Goal: Task Accomplishment & Management: Use online tool/utility

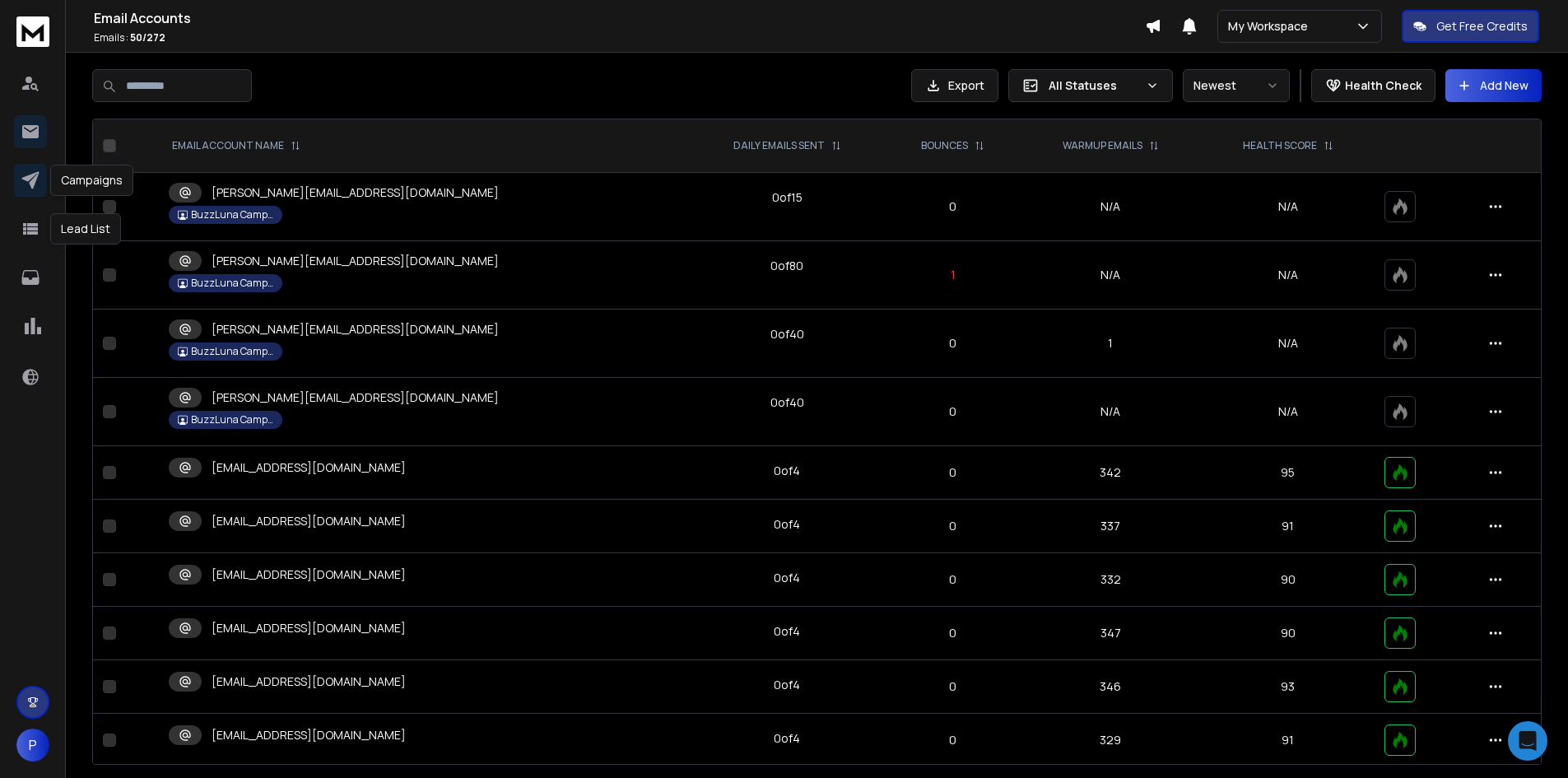
click at [30, 174] on icon at bounding box center [30, 180] width 20 height 20
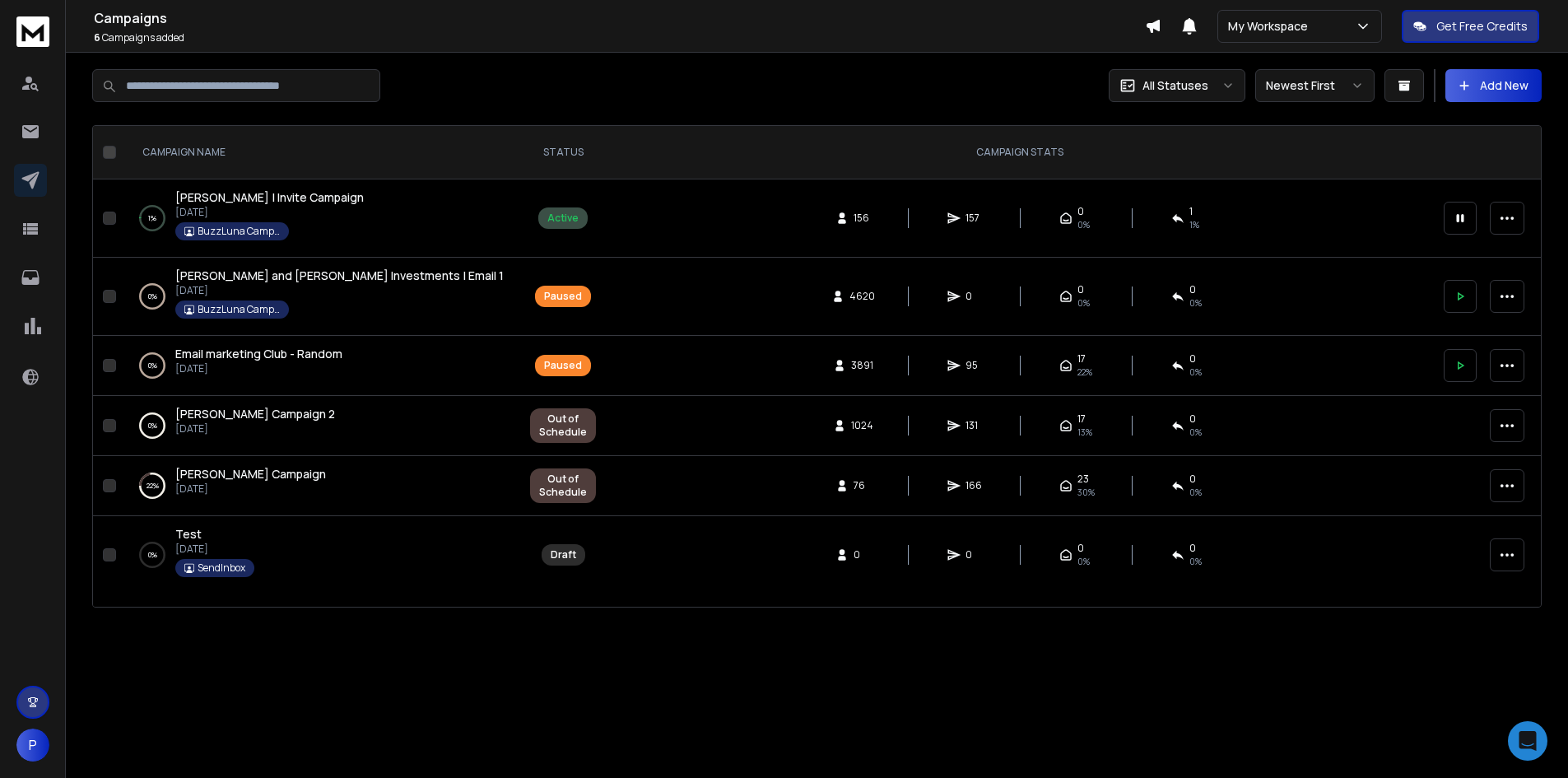
click at [217, 99] on input at bounding box center [236, 86] width 288 height 33
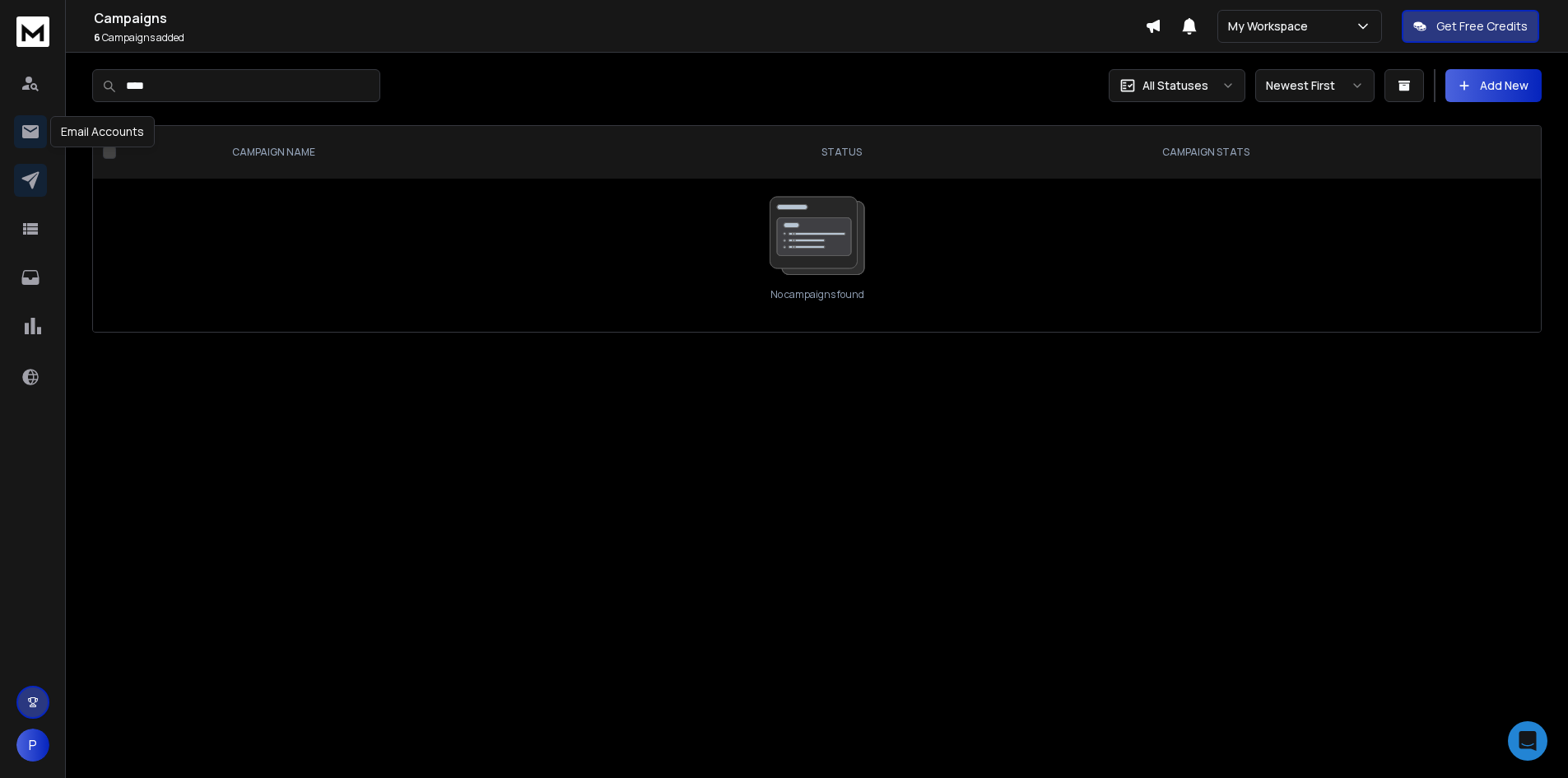
type input "****"
click at [34, 122] on icon at bounding box center [30, 132] width 20 height 20
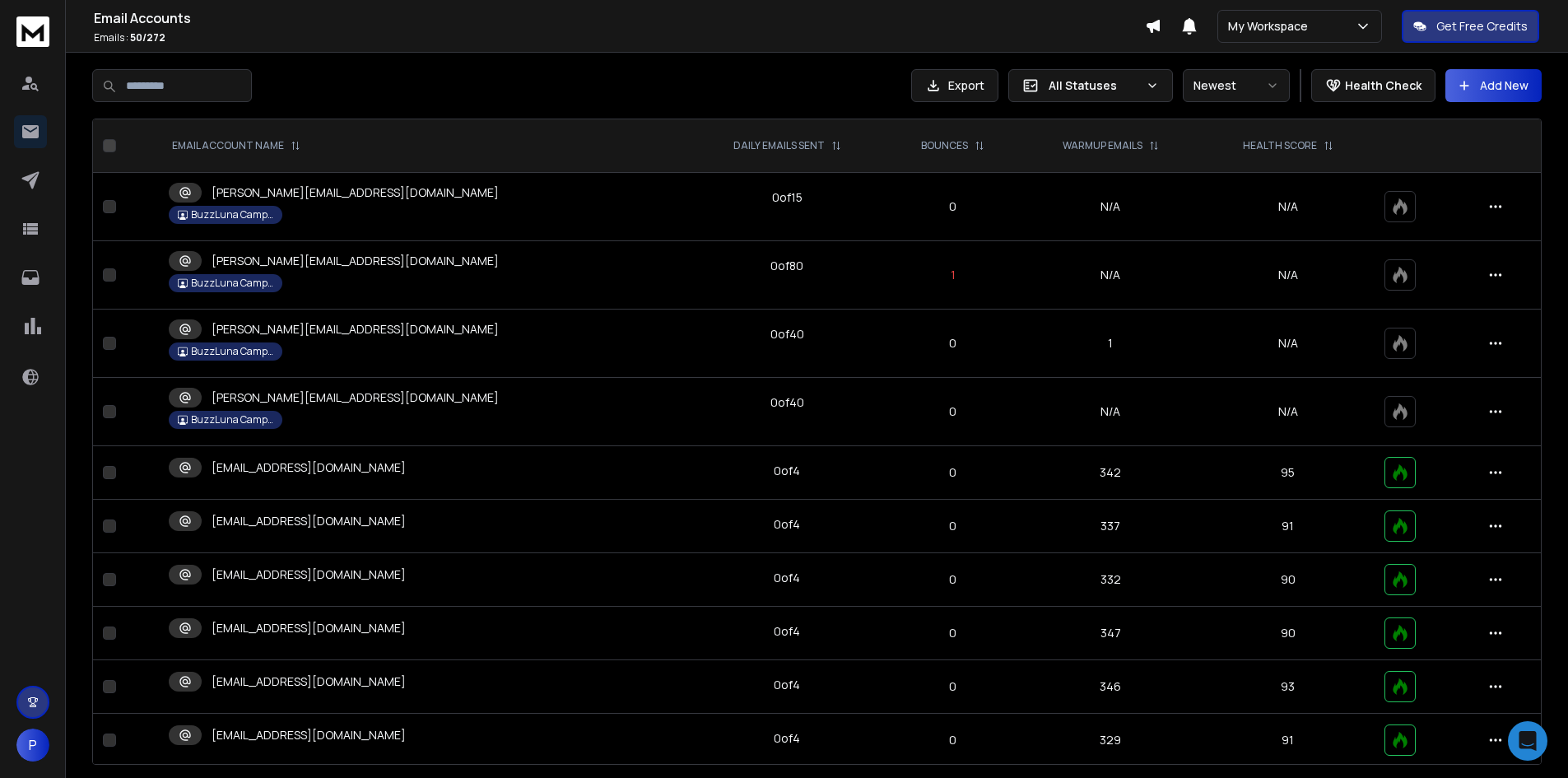
click at [198, 79] on input at bounding box center [172, 86] width 160 height 33
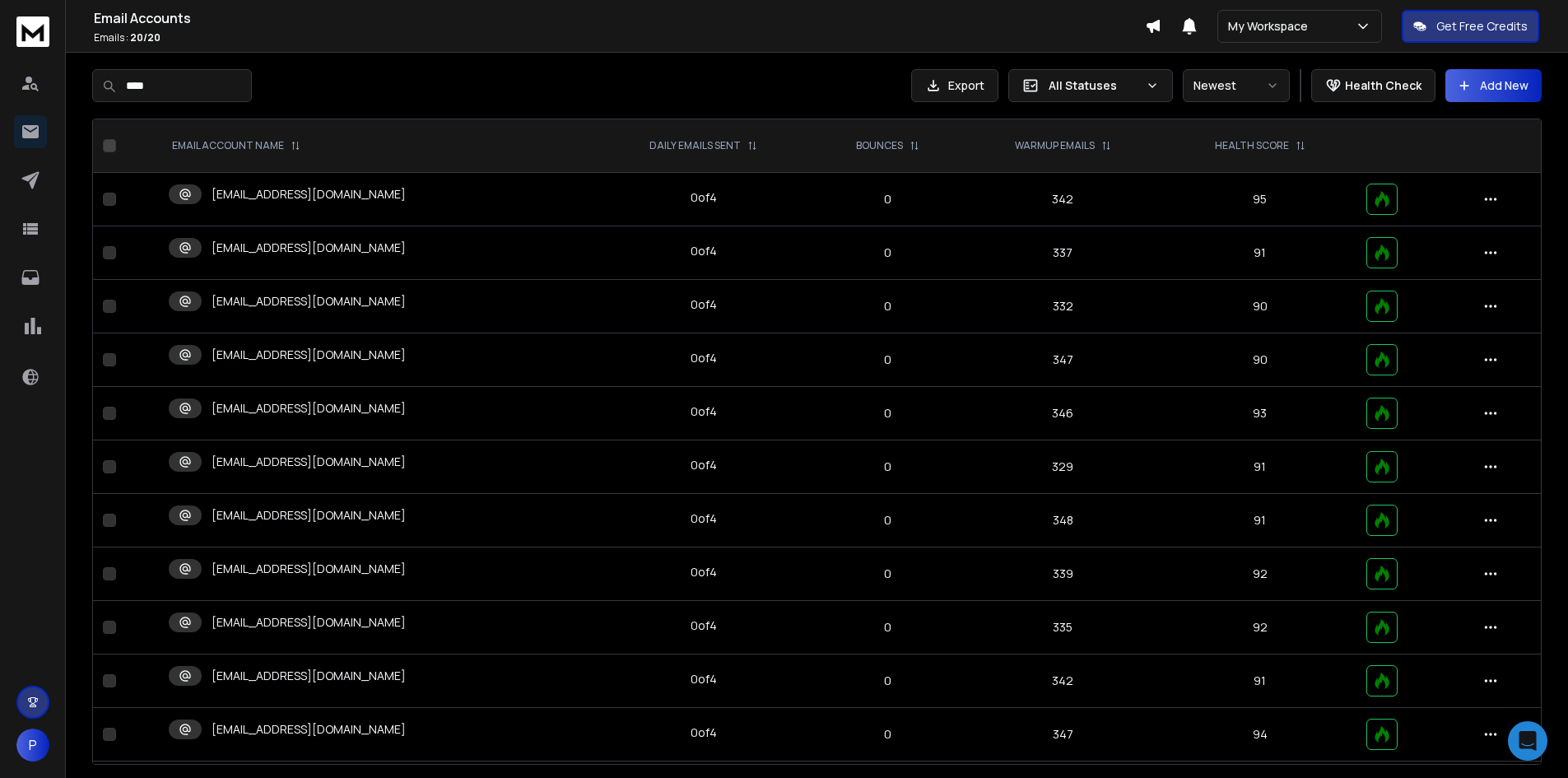
type input "****"
click at [987, 314] on td "332" at bounding box center [1063, 306] width 203 height 54
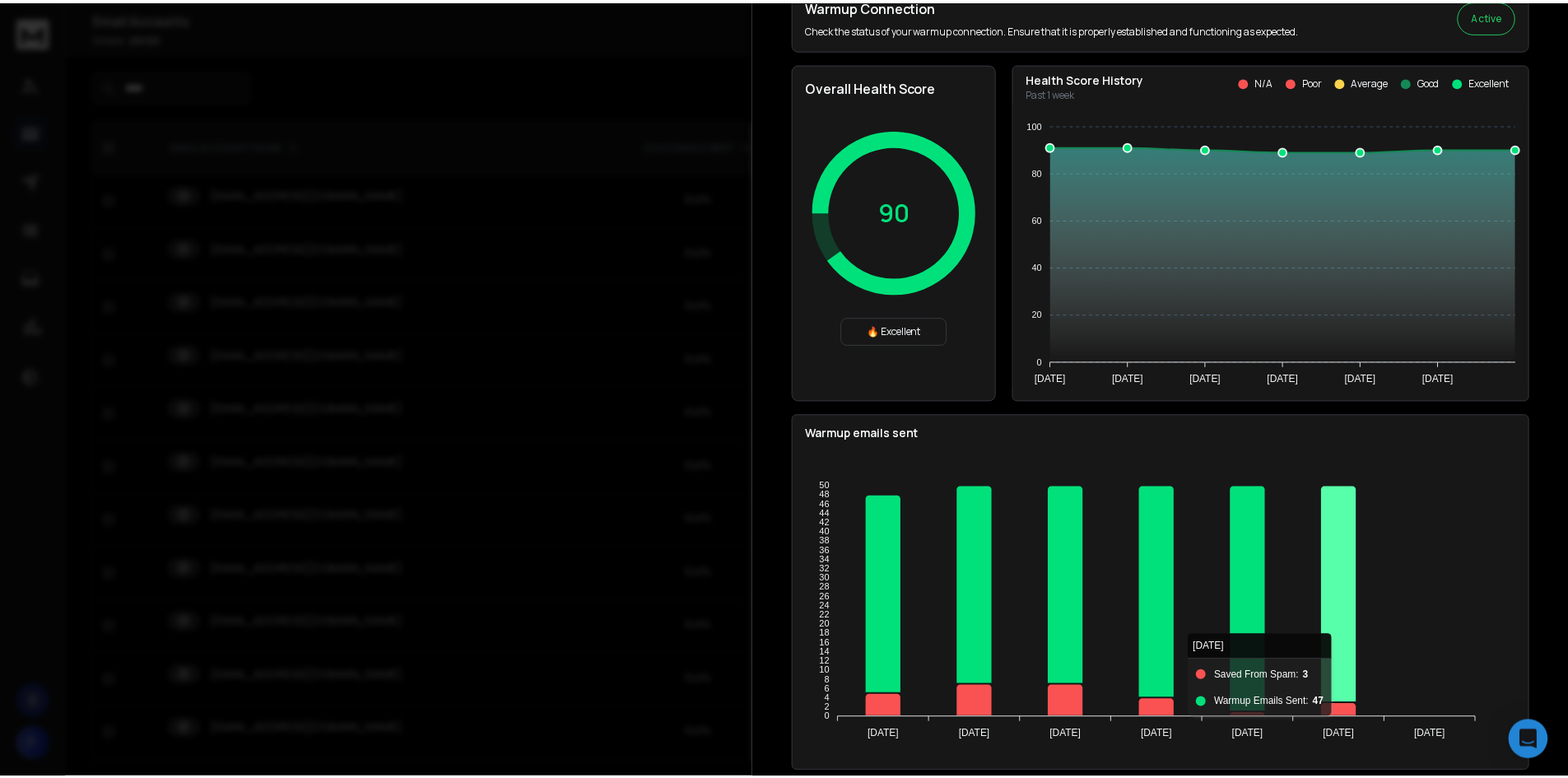
scroll to position [654, 0]
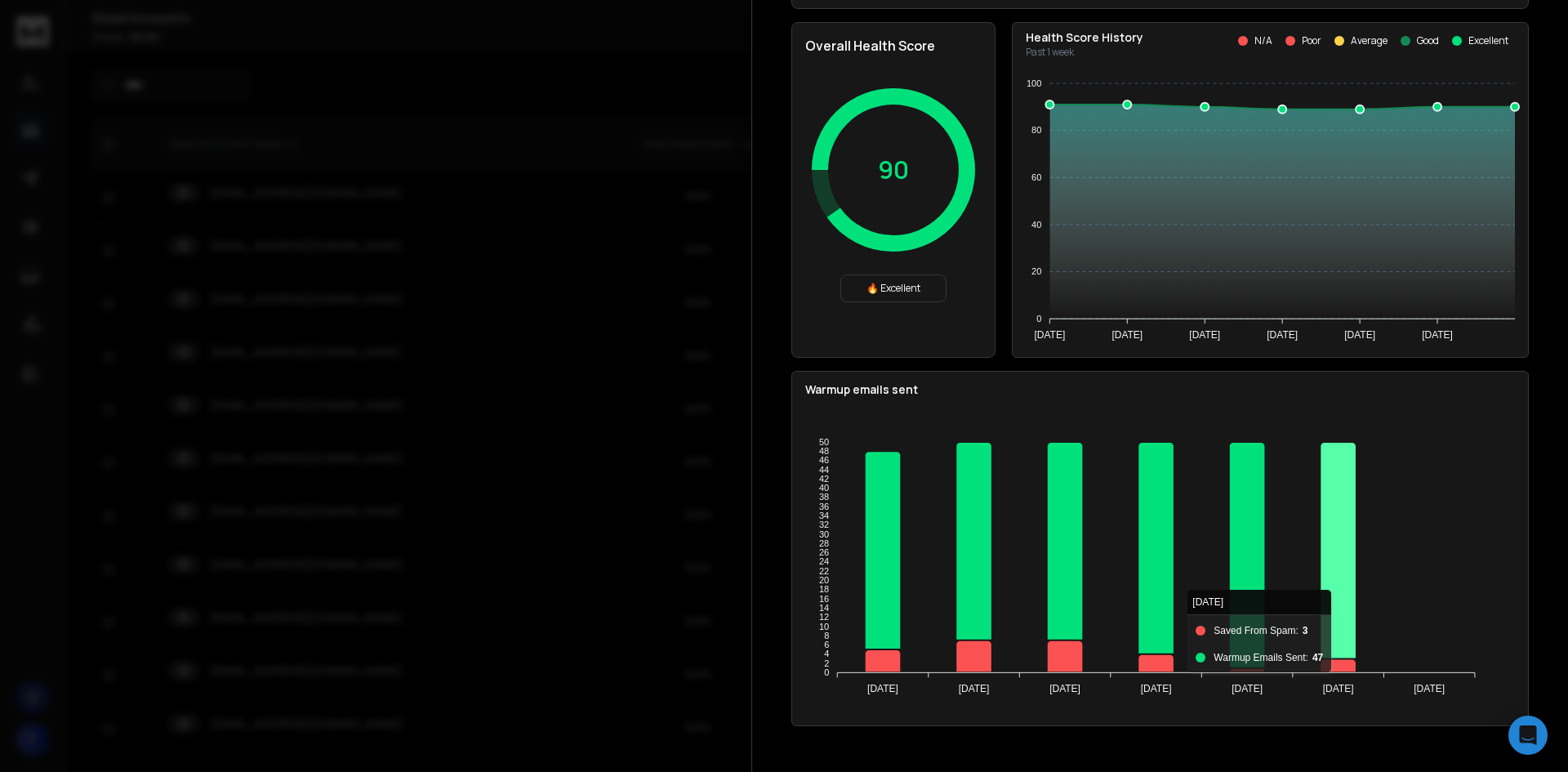
click at [0, 346] on div at bounding box center [784, 386] width 1568 height 772
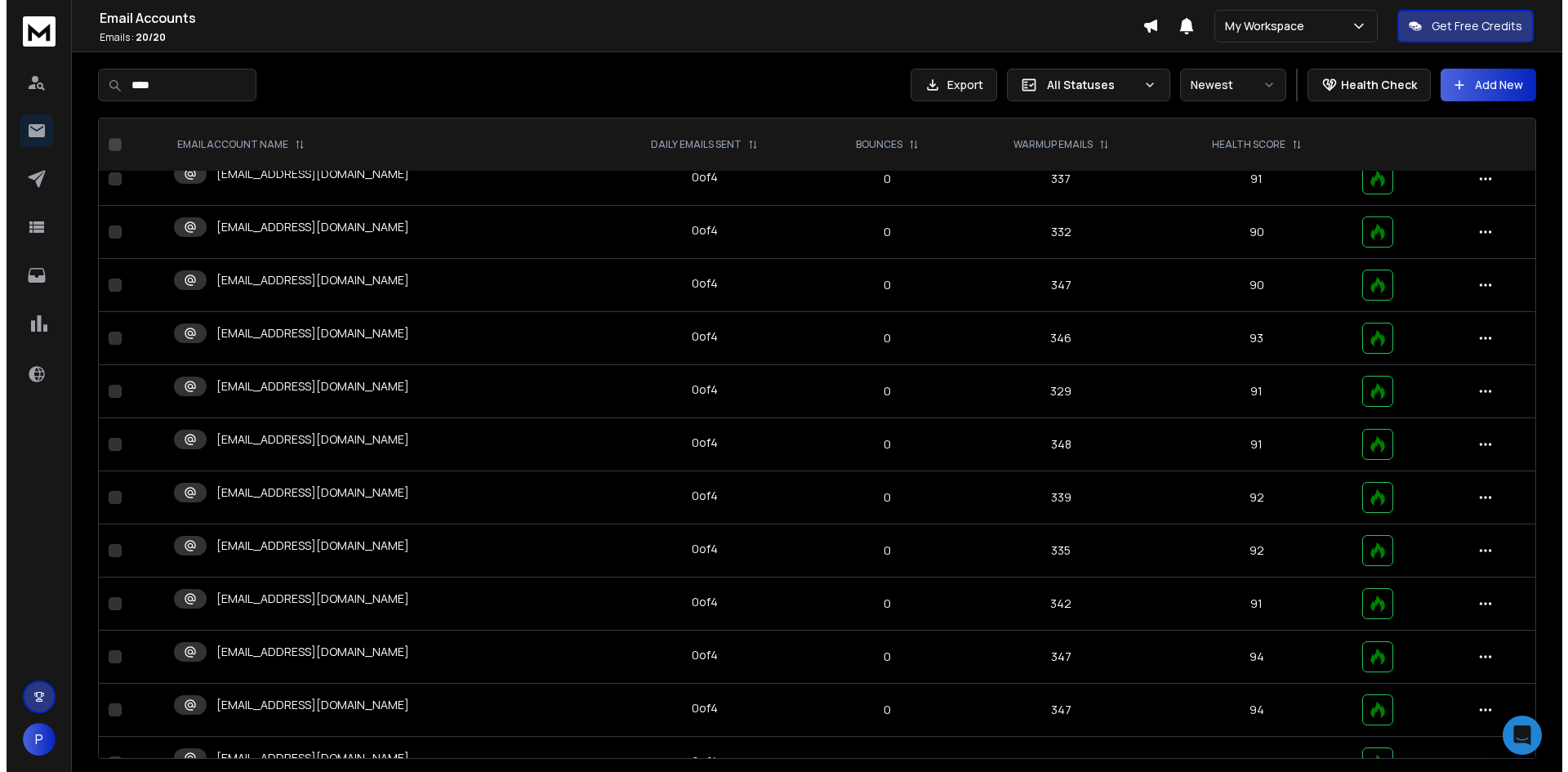
scroll to position [163, 0]
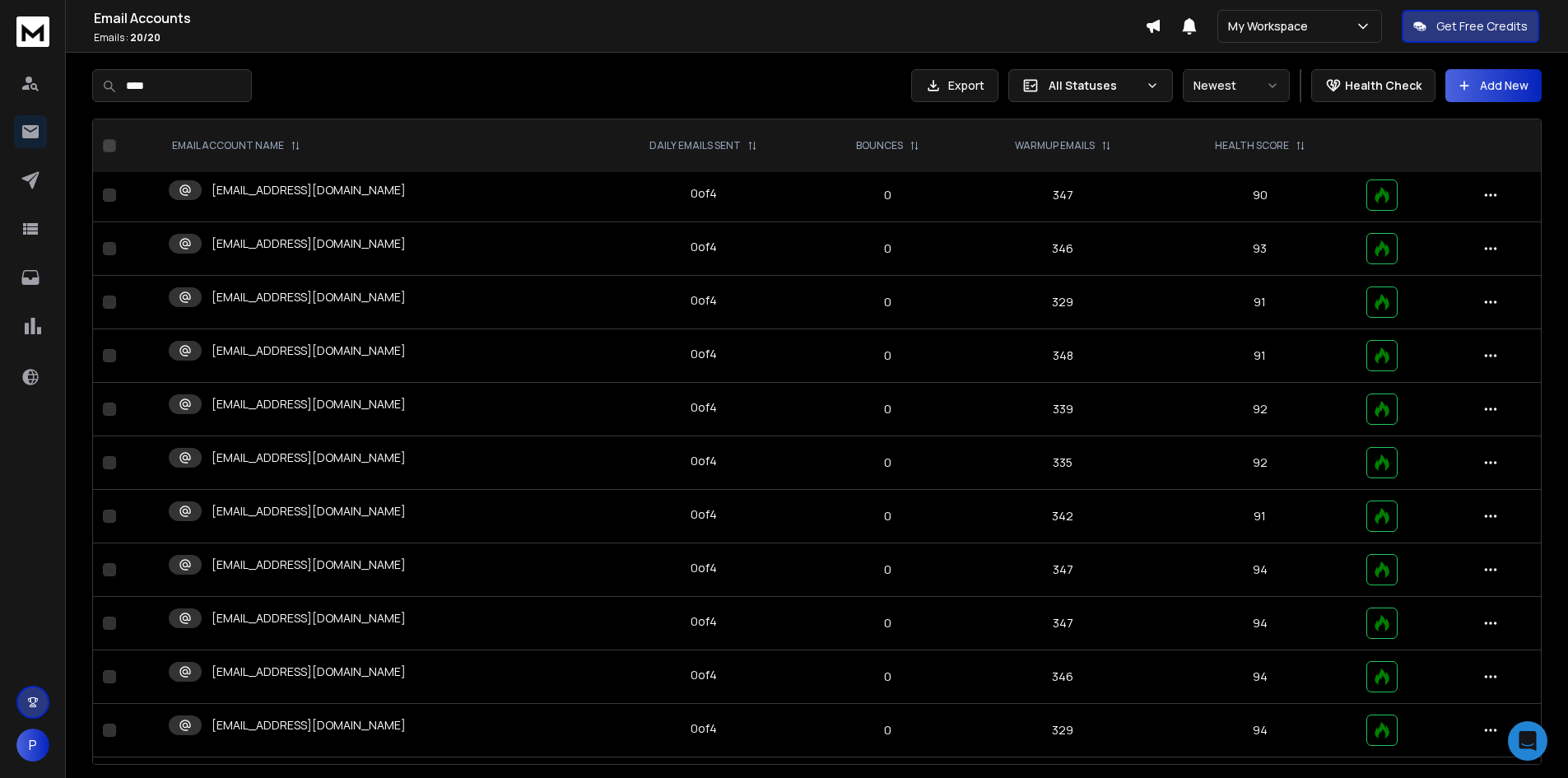
click at [631, 561] on td "0 of 4" at bounding box center [703, 565] width 222 height 43
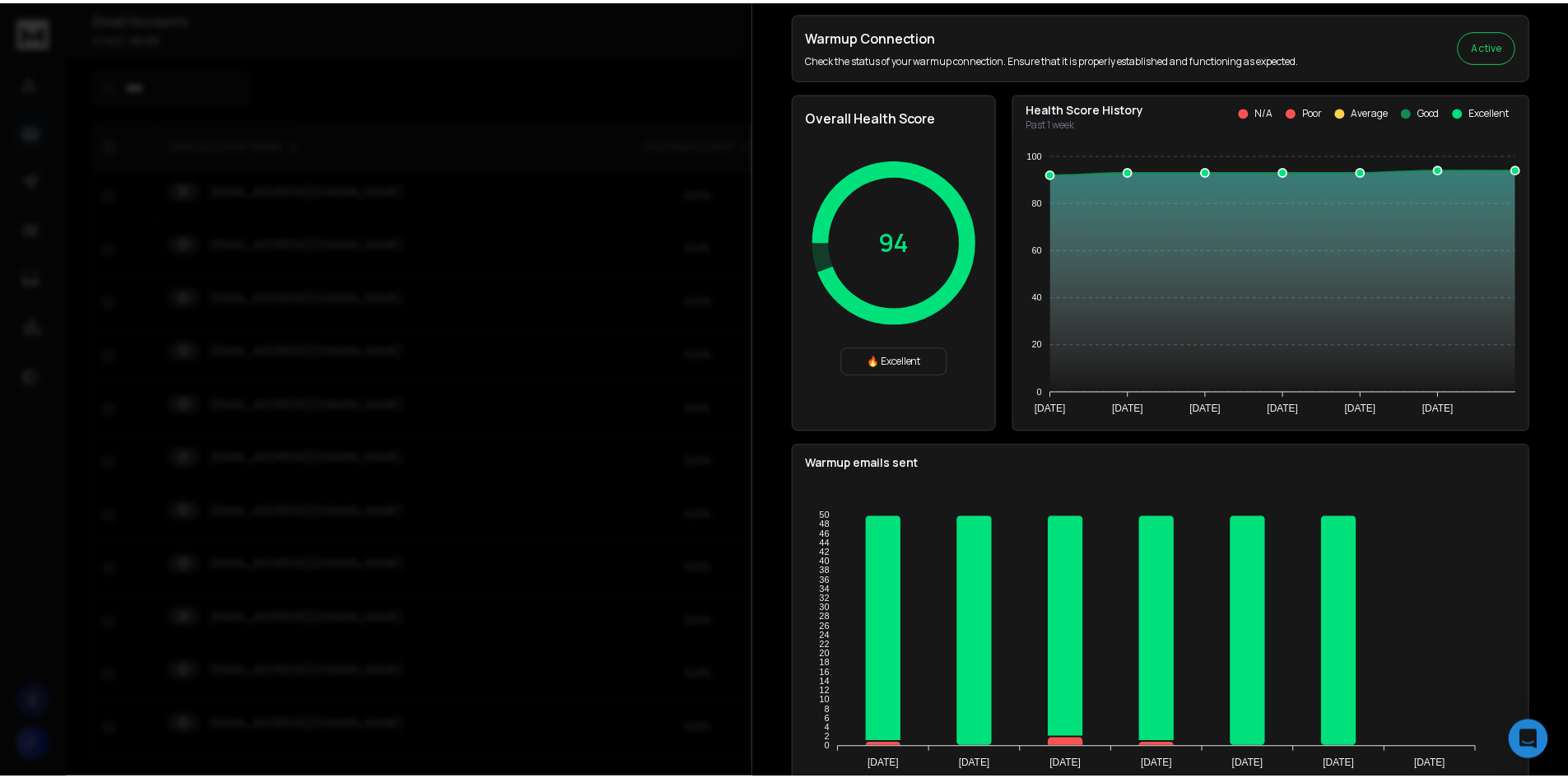
scroll to position [654, 0]
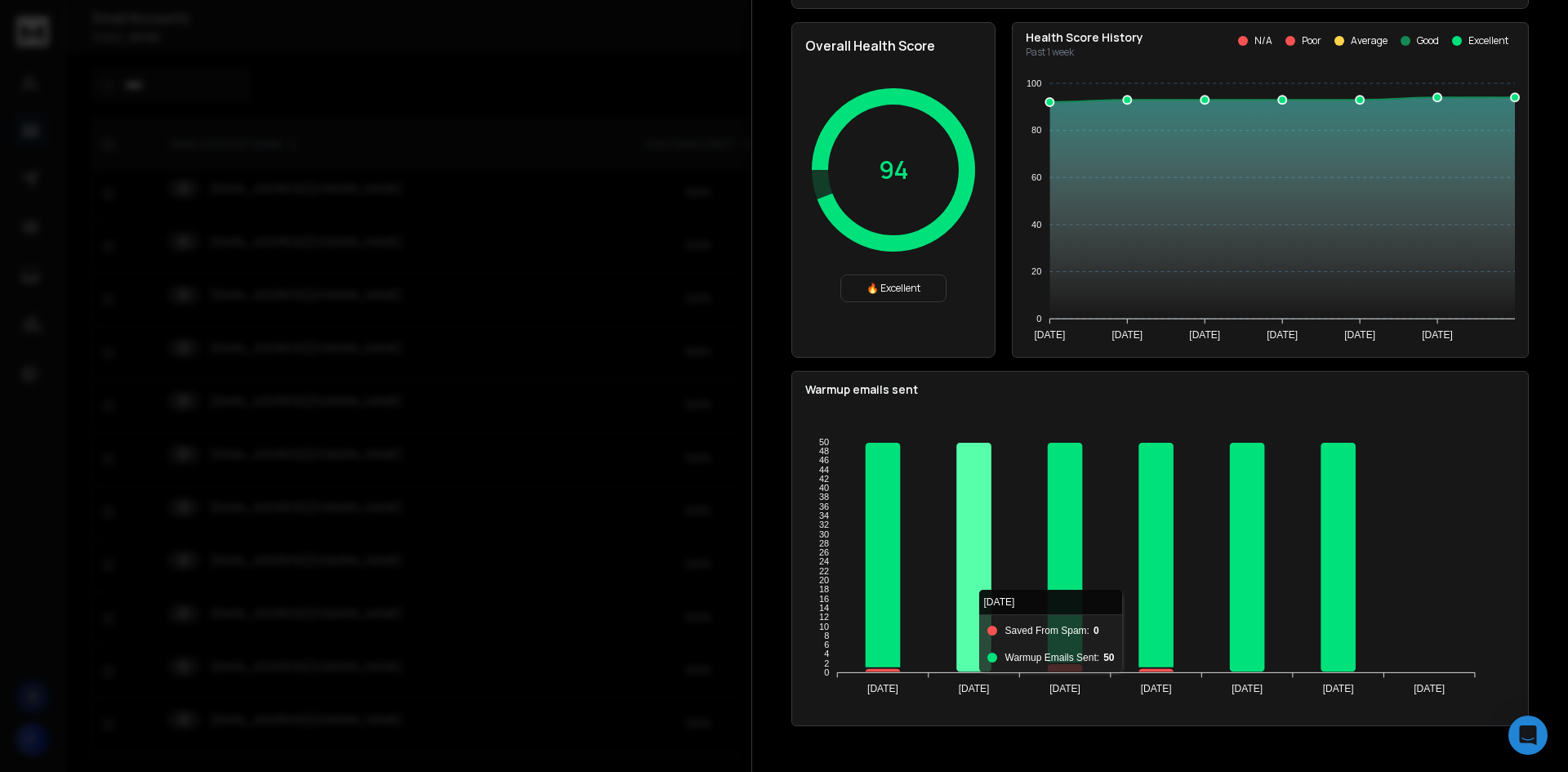
click at [513, 483] on div at bounding box center [784, 386] width 1568 height 772
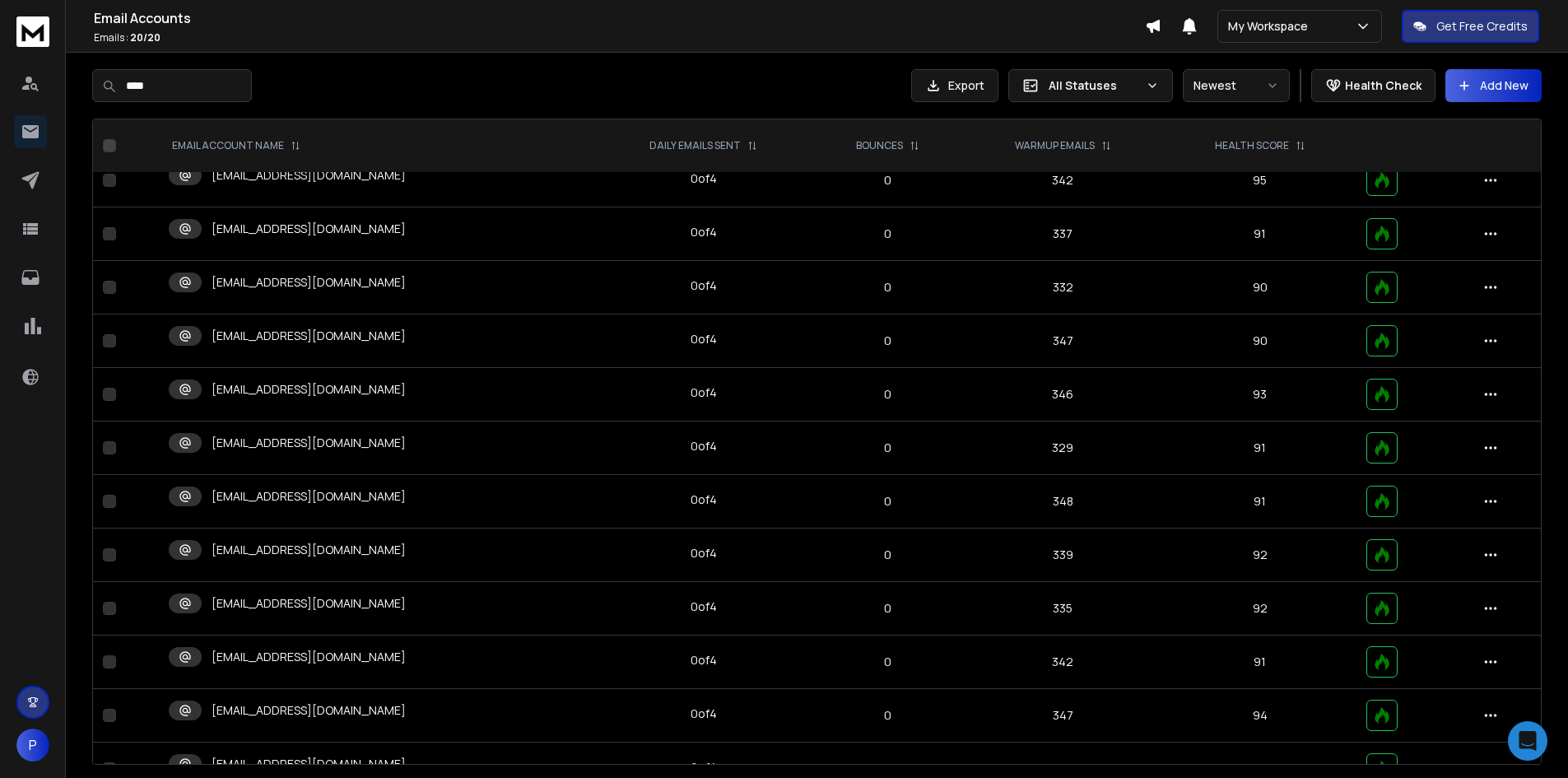
scroll to position [0, 0]
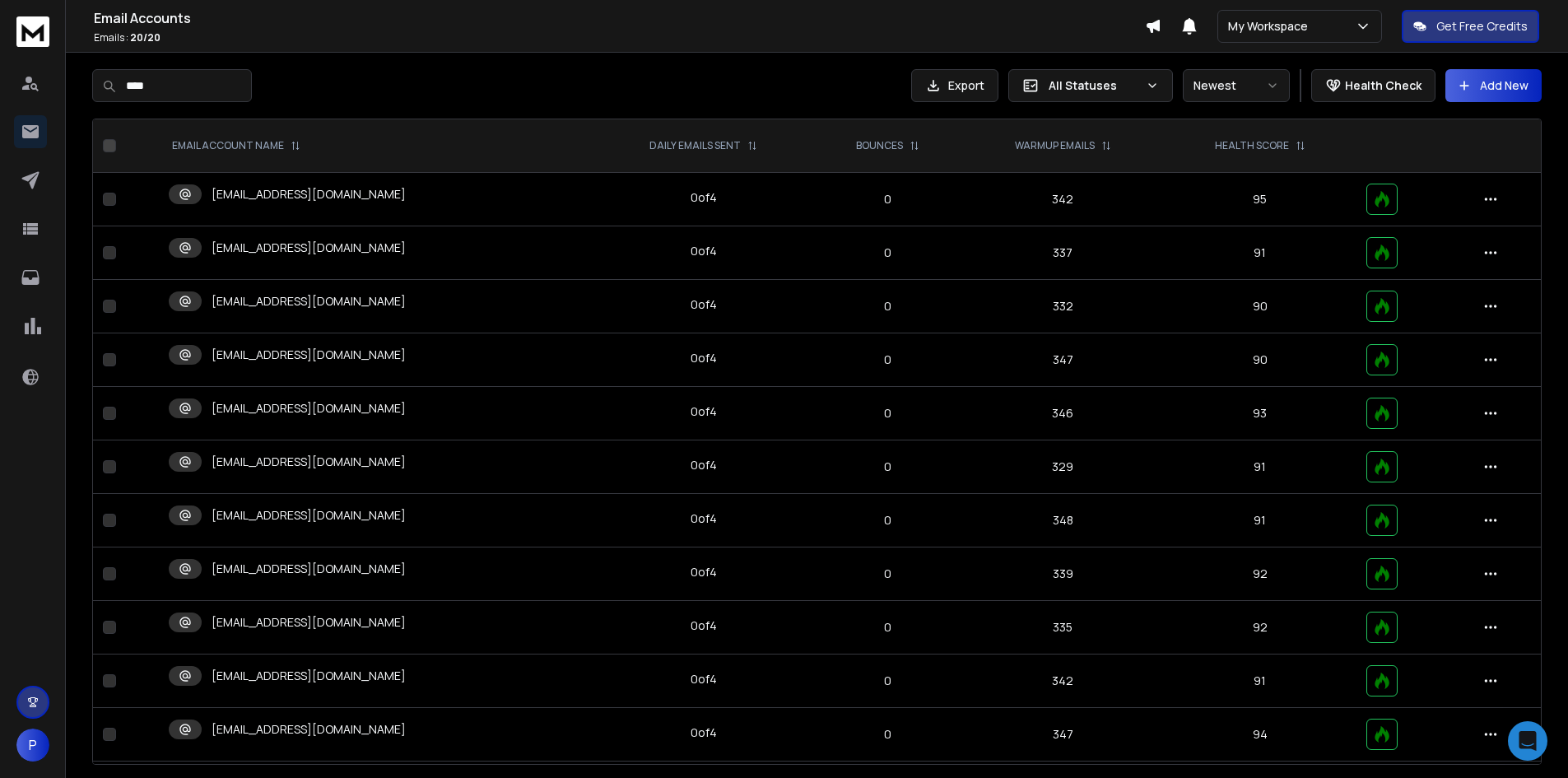
drag, startPoint x: 199, startPoint y: 84, endPoint x: 11, endPoint y: 62, distance: 189.3
click at [11, 62] on div "P Email Accounts Emails : 20 / 20 My Workspace Get Free Credits **** Export All…" at bounding box center [784, 390] width 1568 height 781
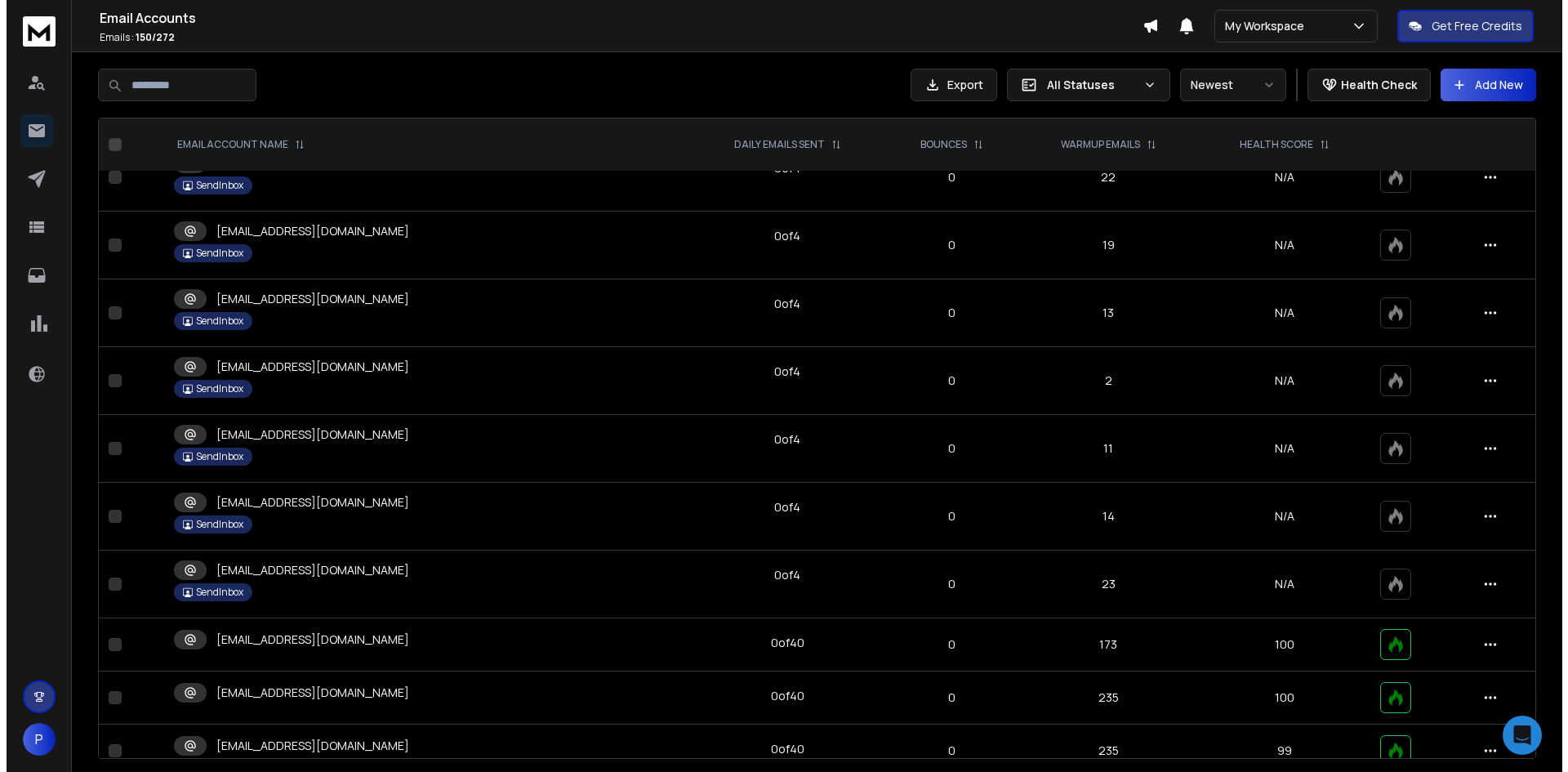
scroll to position [9237, 0]
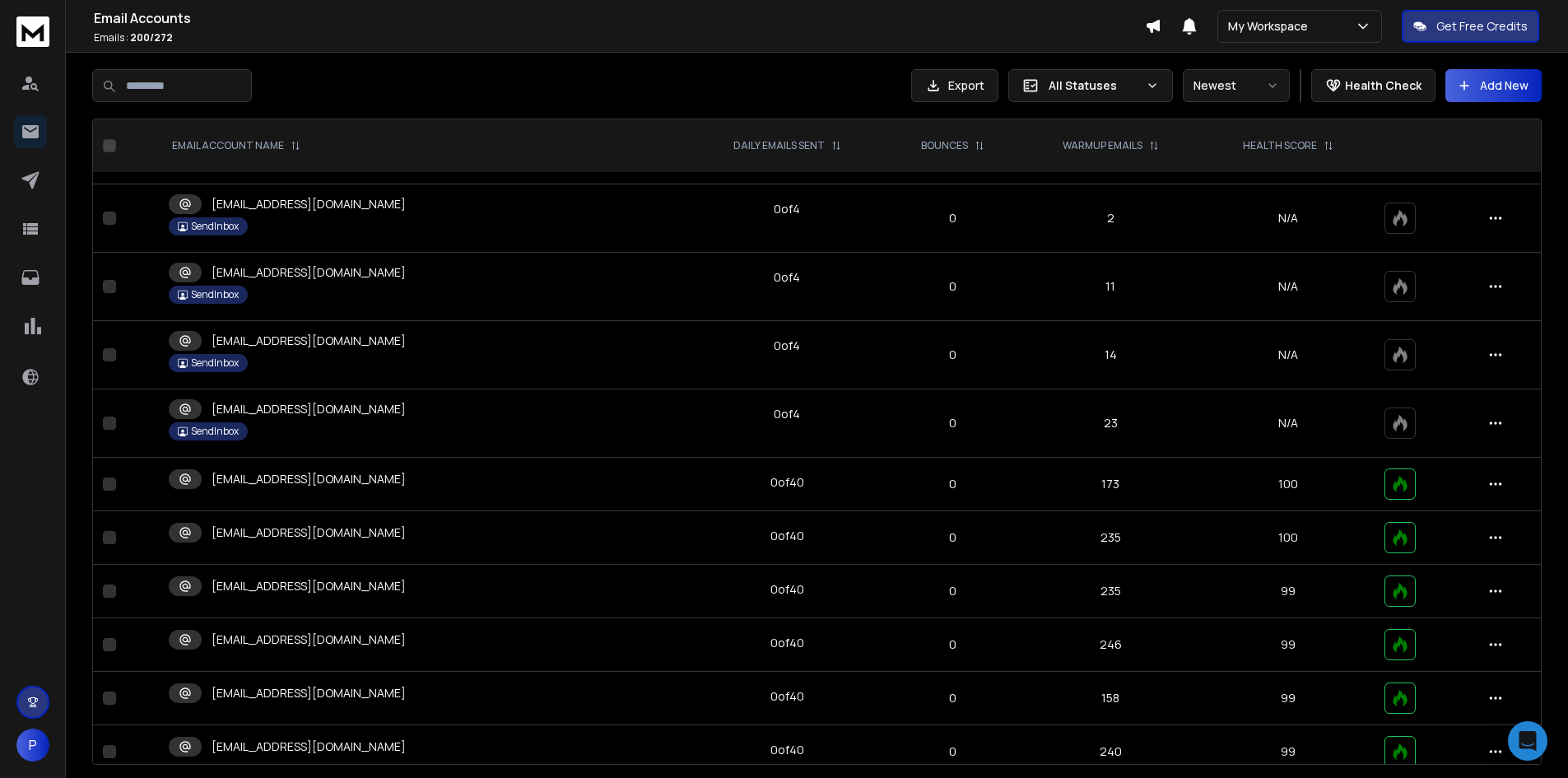
click at [371, 490] on td "[EMAIL_ADDRESS][DOMAIN_NAME]" at bounding box center [423, 484] width 529 height 54
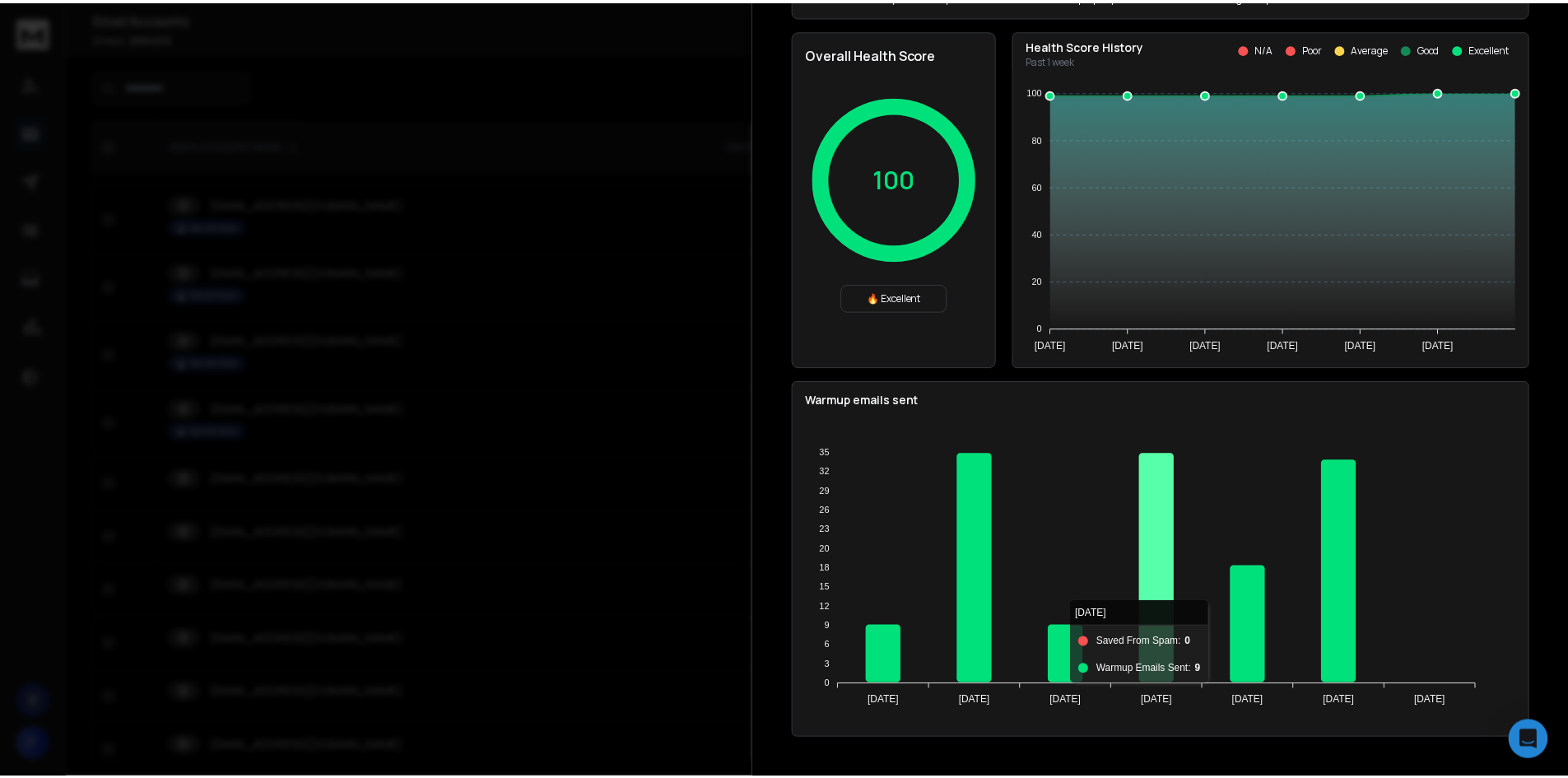
scroll to position [574, 0]
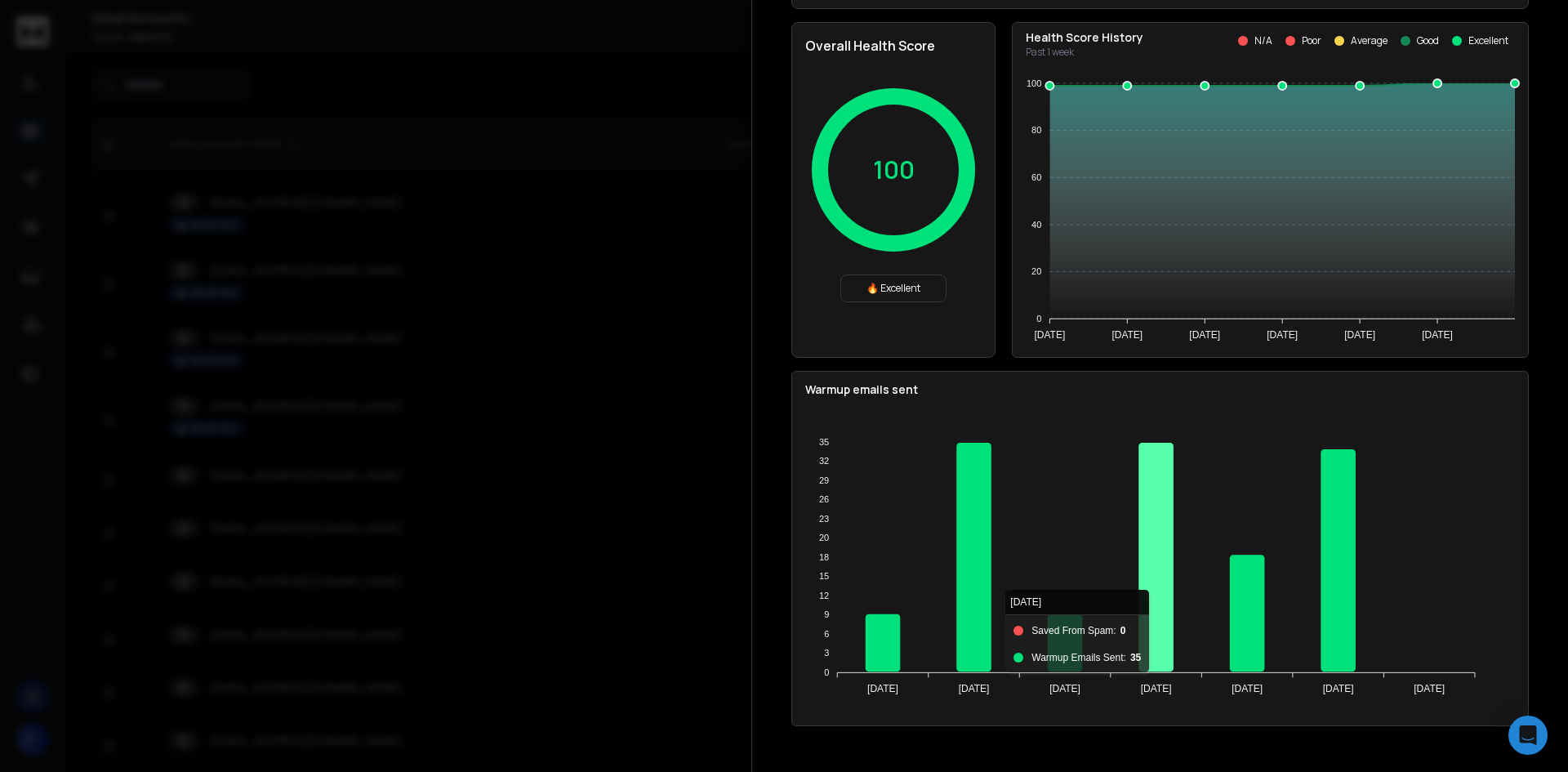
click at [376, 493] on div at bounding box center [784, 386] width 1568 height 772
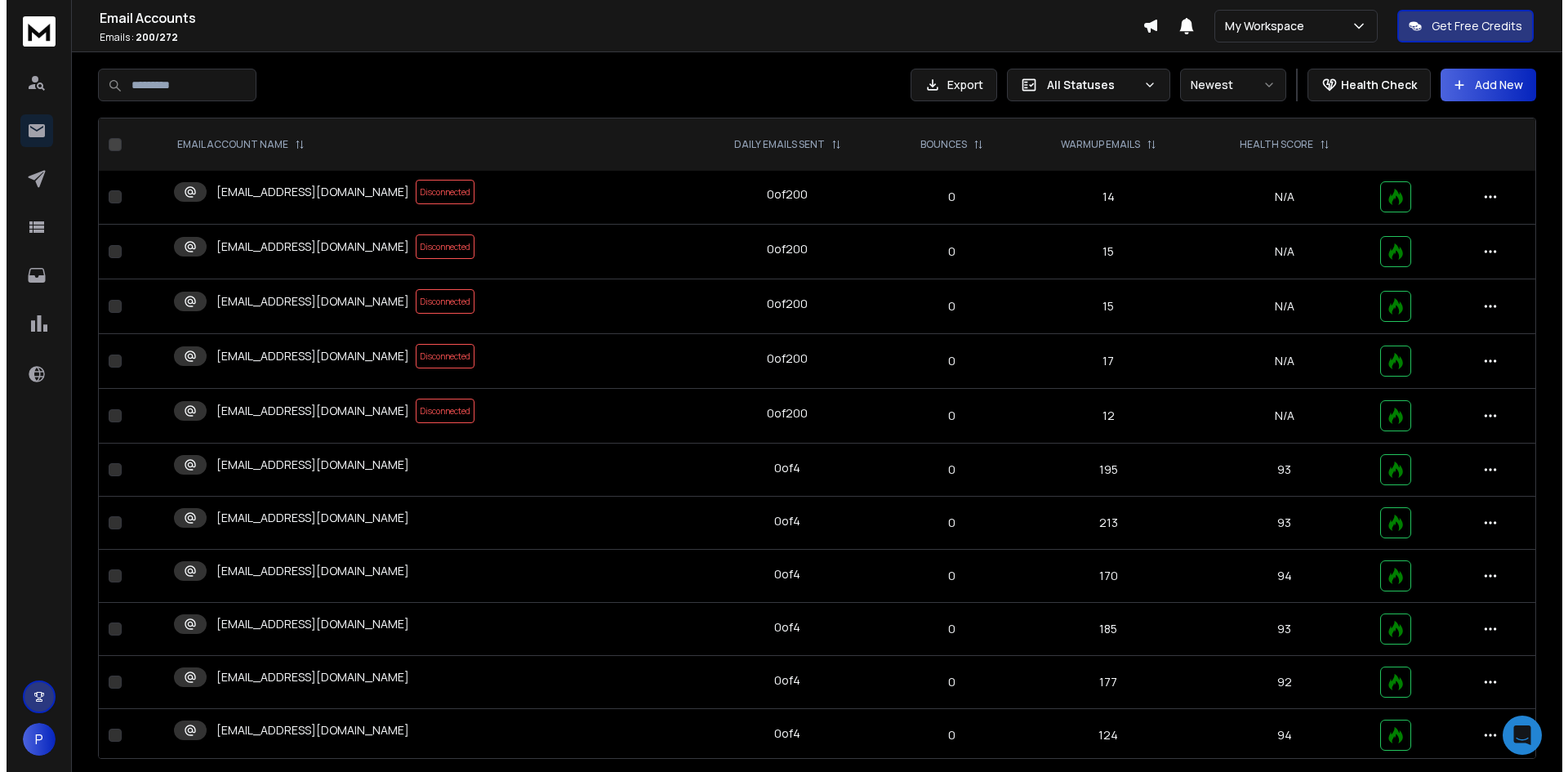
scroll to position [10381, 0]
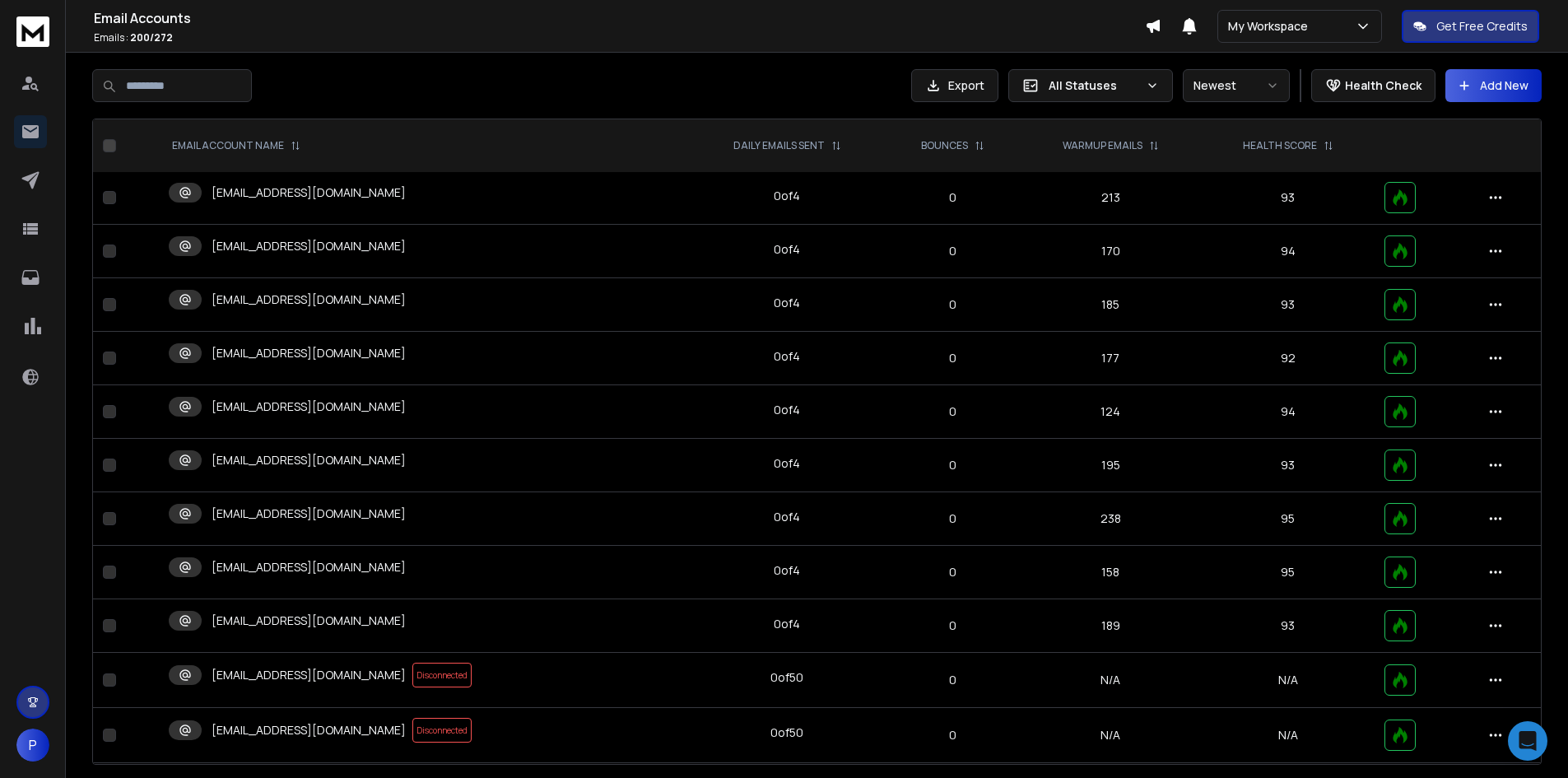
click at [406, 467] on div "[EMAIL_ADDRESS][DOMAIN_NAME]" at bounding box center [423, 460] width 509 height 20
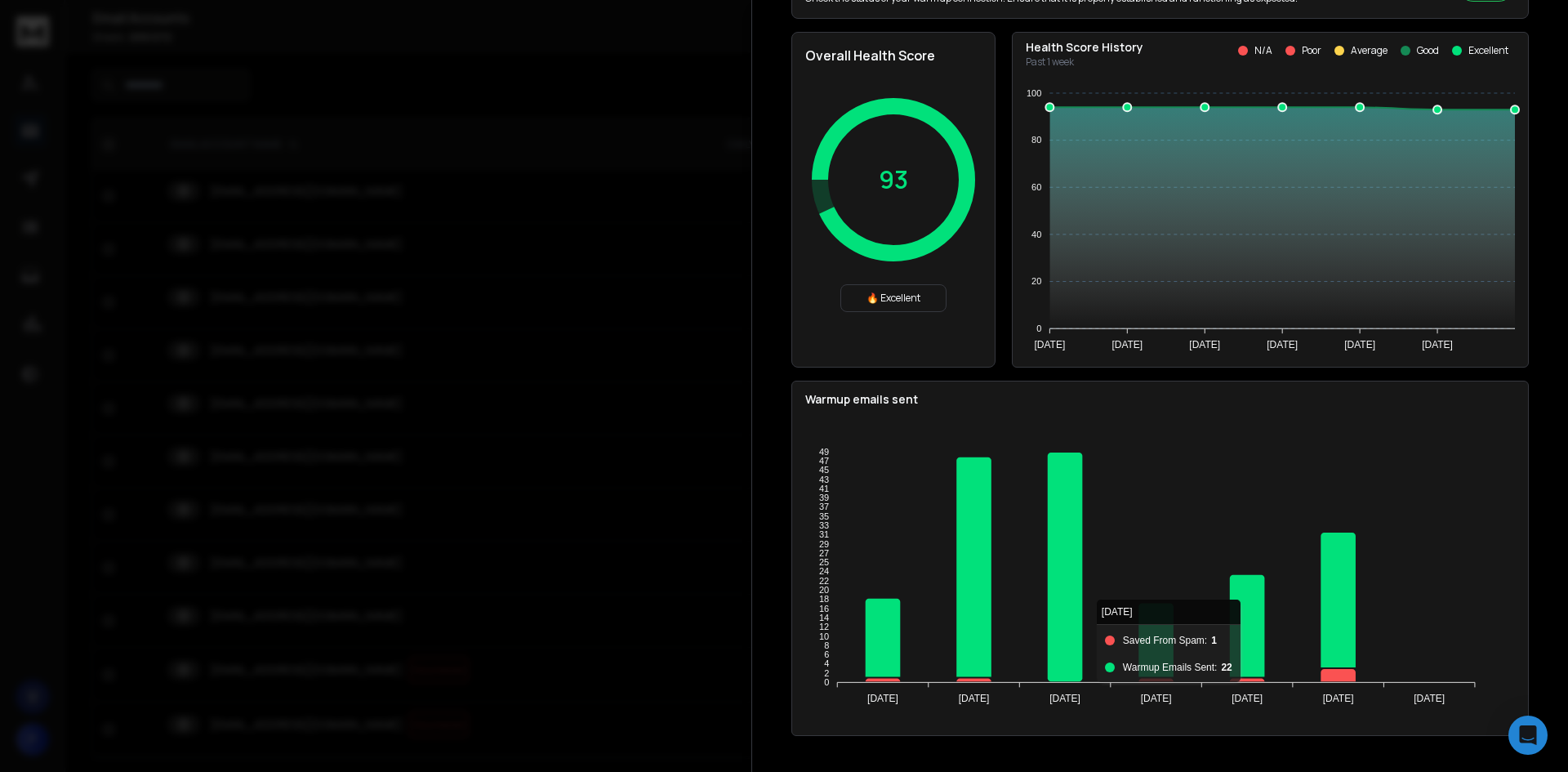
scroll to position [649, 0]
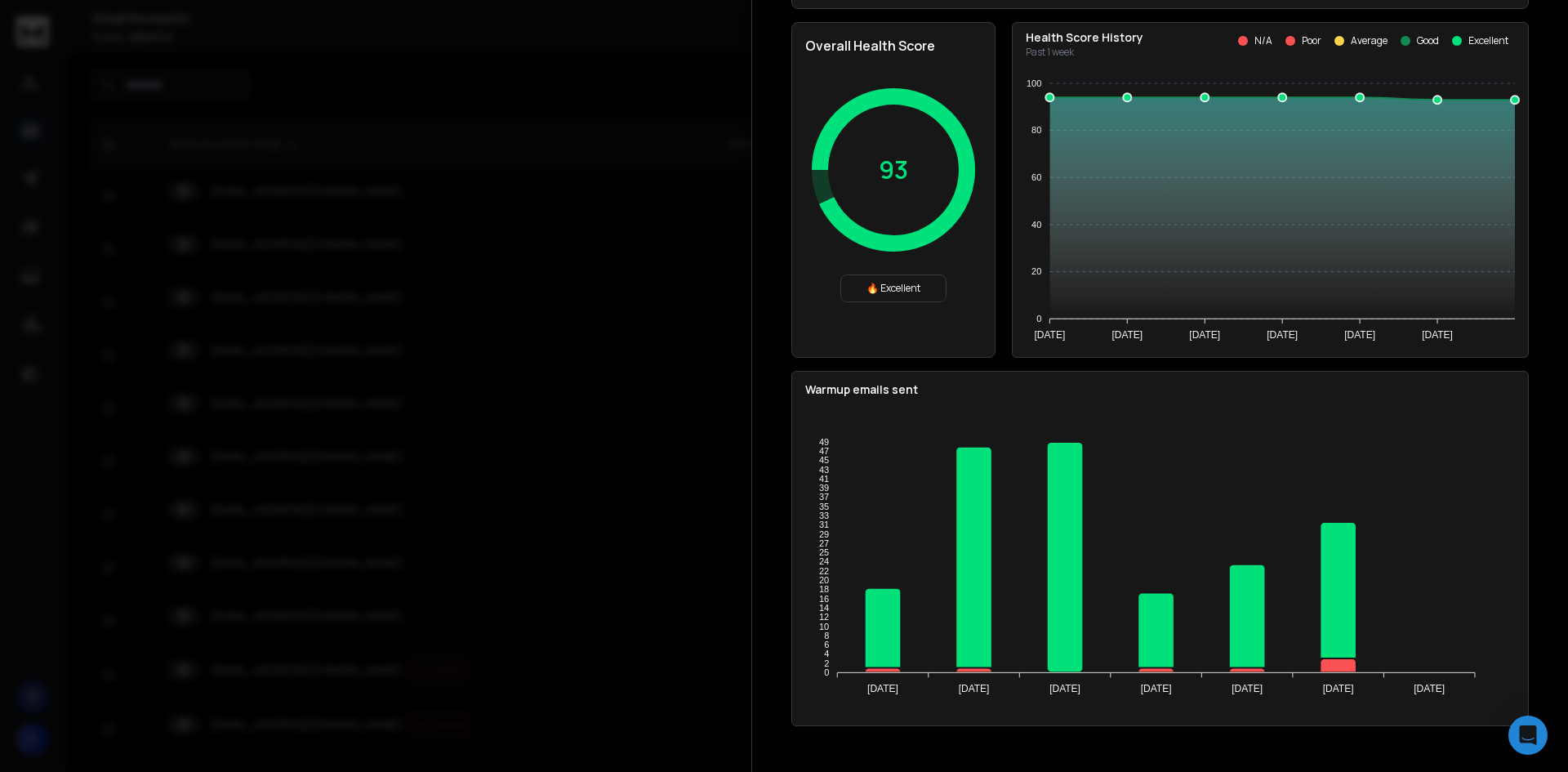
click at [362, 544] on div at bounding box center [784, 386] width 1568 height 772
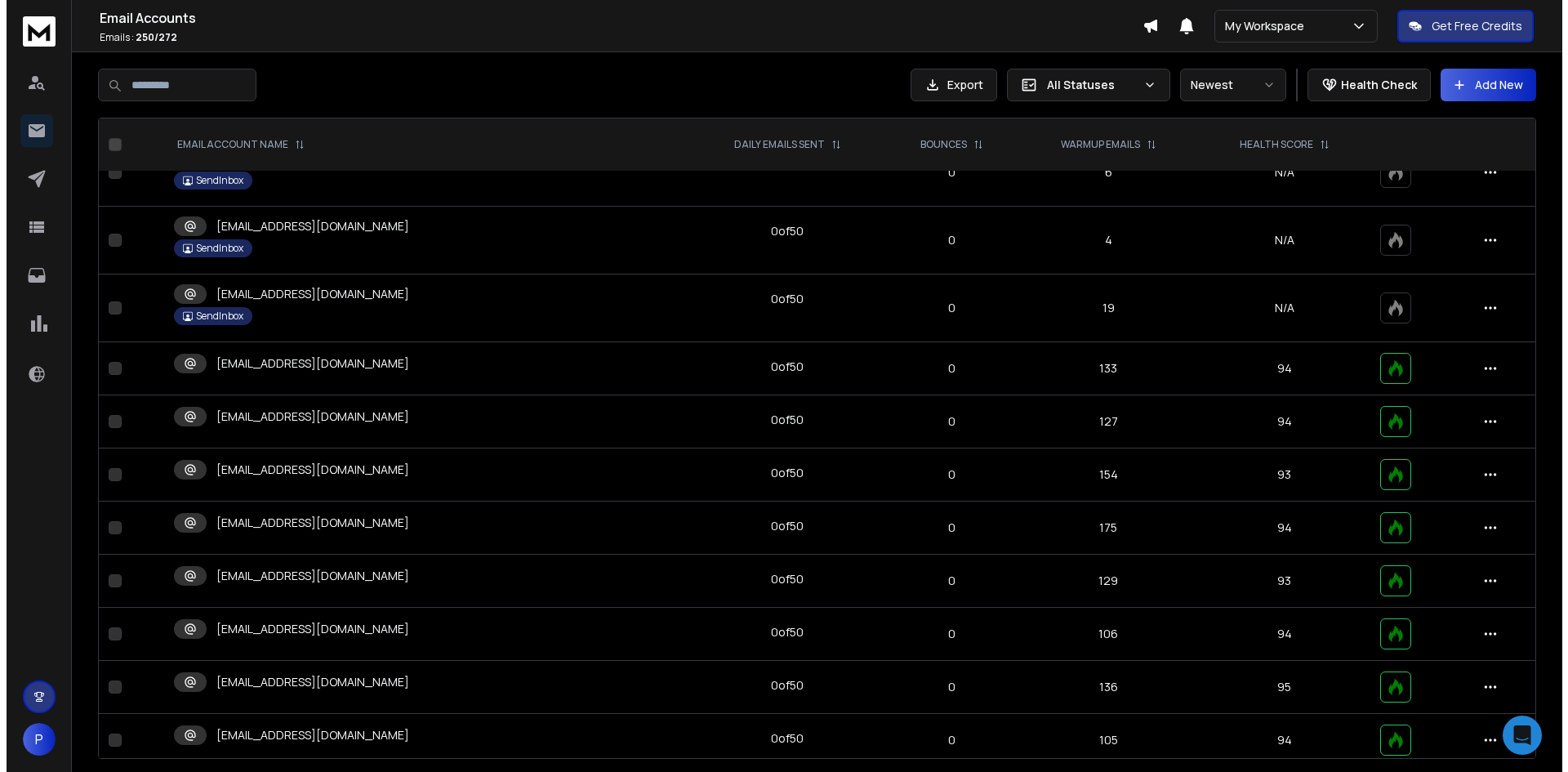
scroll to position [15397, 0]
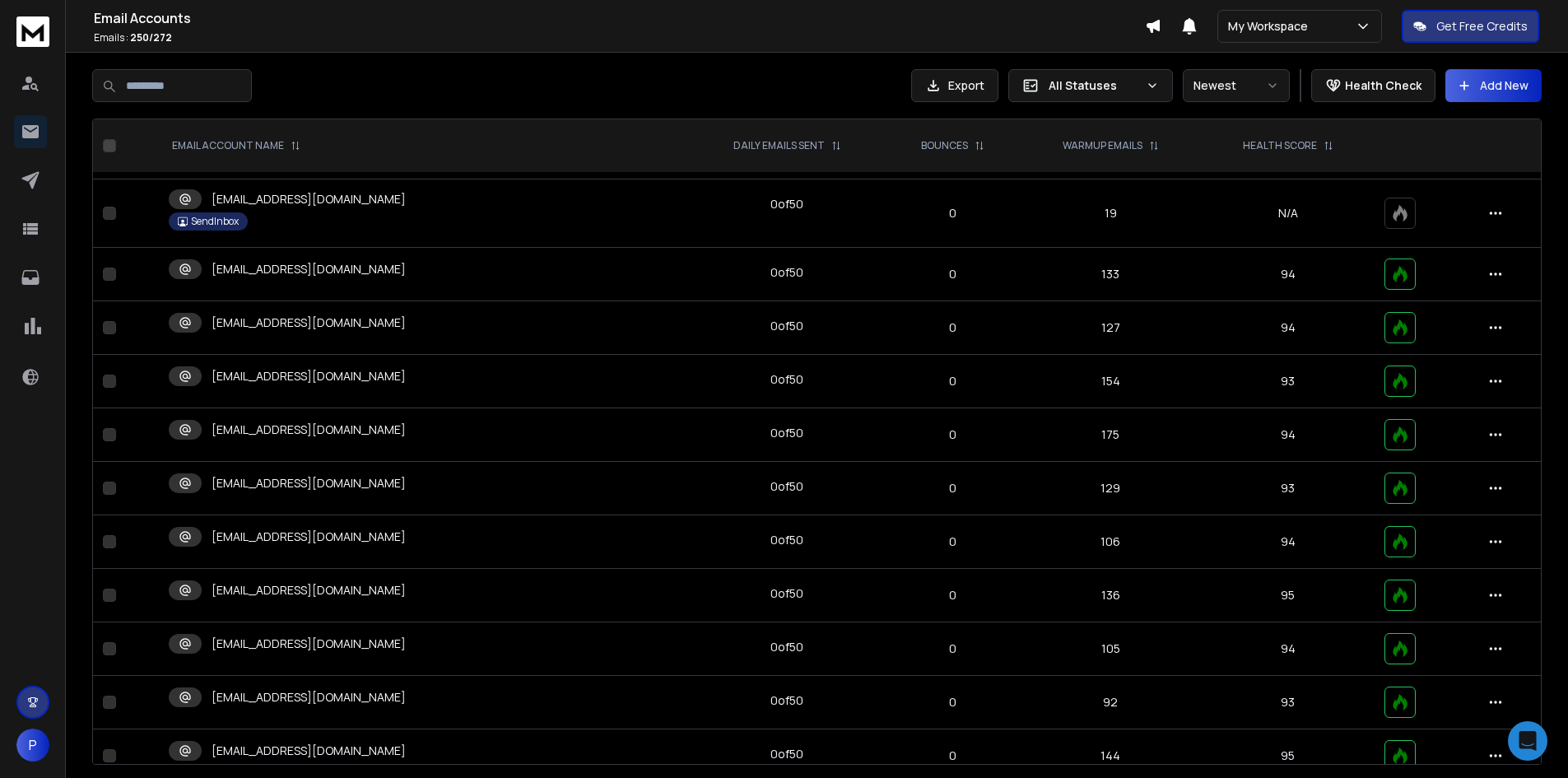
click at [491, 496] on td "[EMAIL_ADDRESS][DOMAIN_NAME]" at bounding box center [423, 488] width 529 height 54
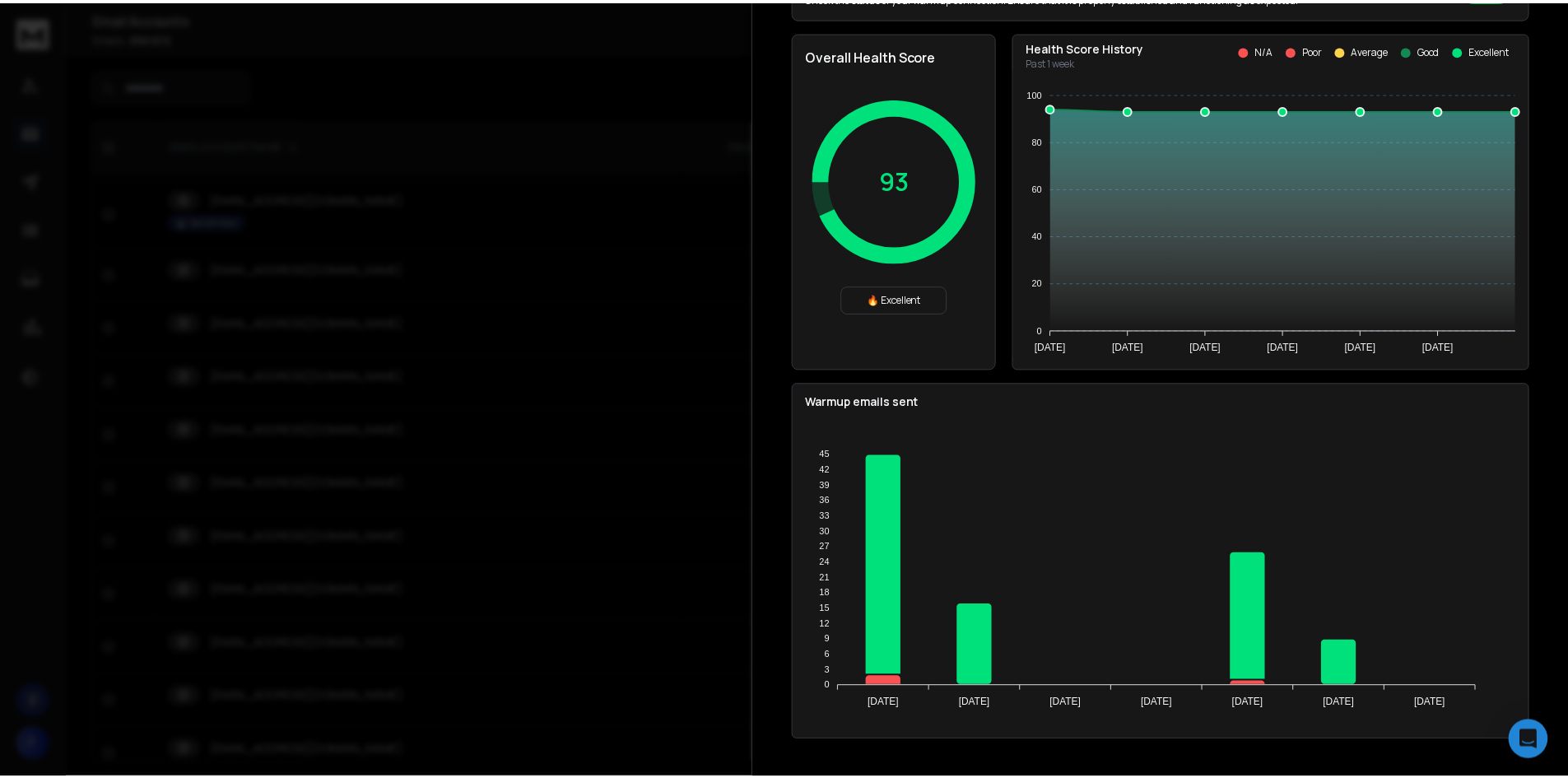
scroll to position [654, 0]
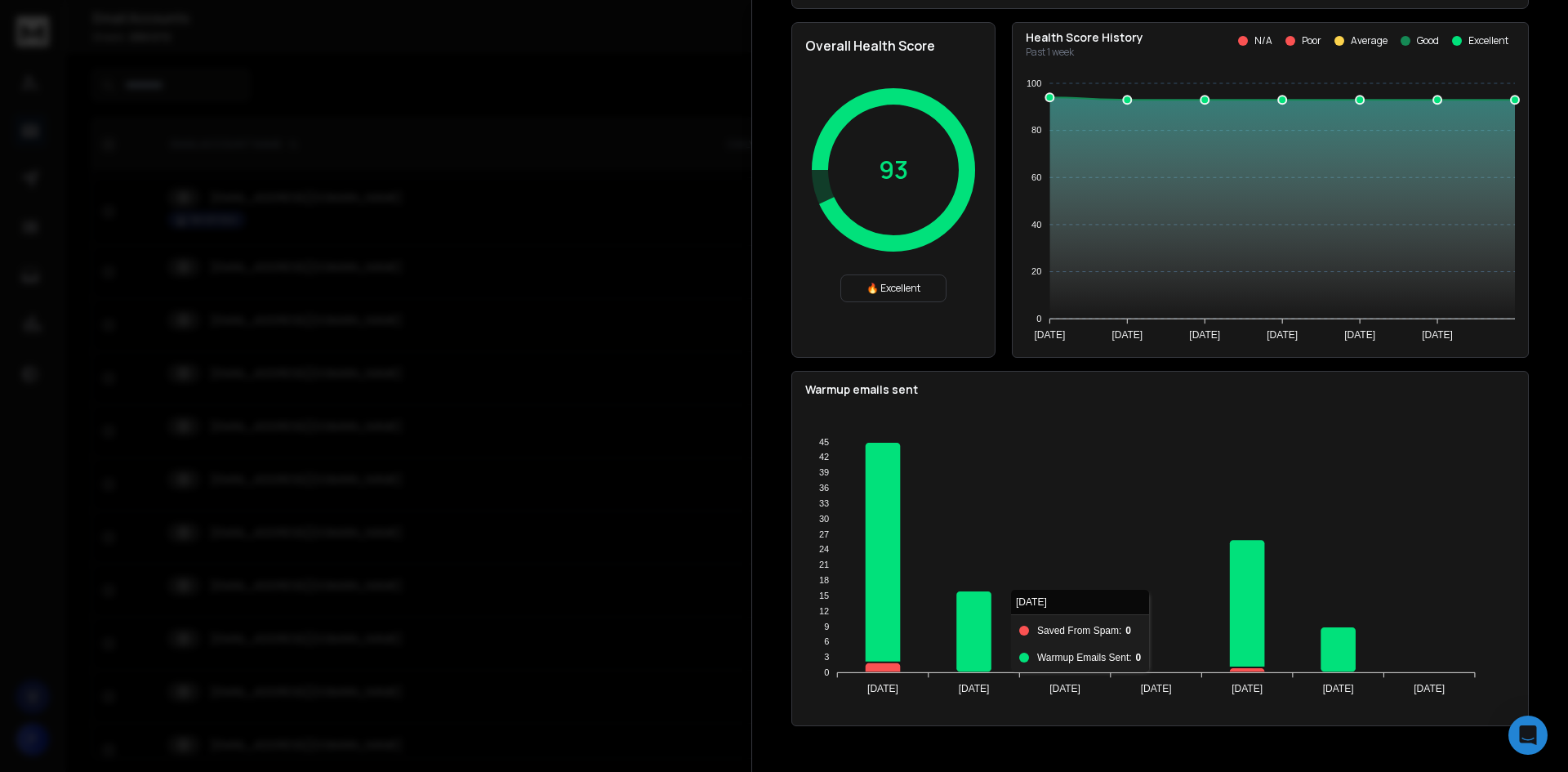
click at [405, 653] on div at bounding box center [784, 386] width 1568 height 772
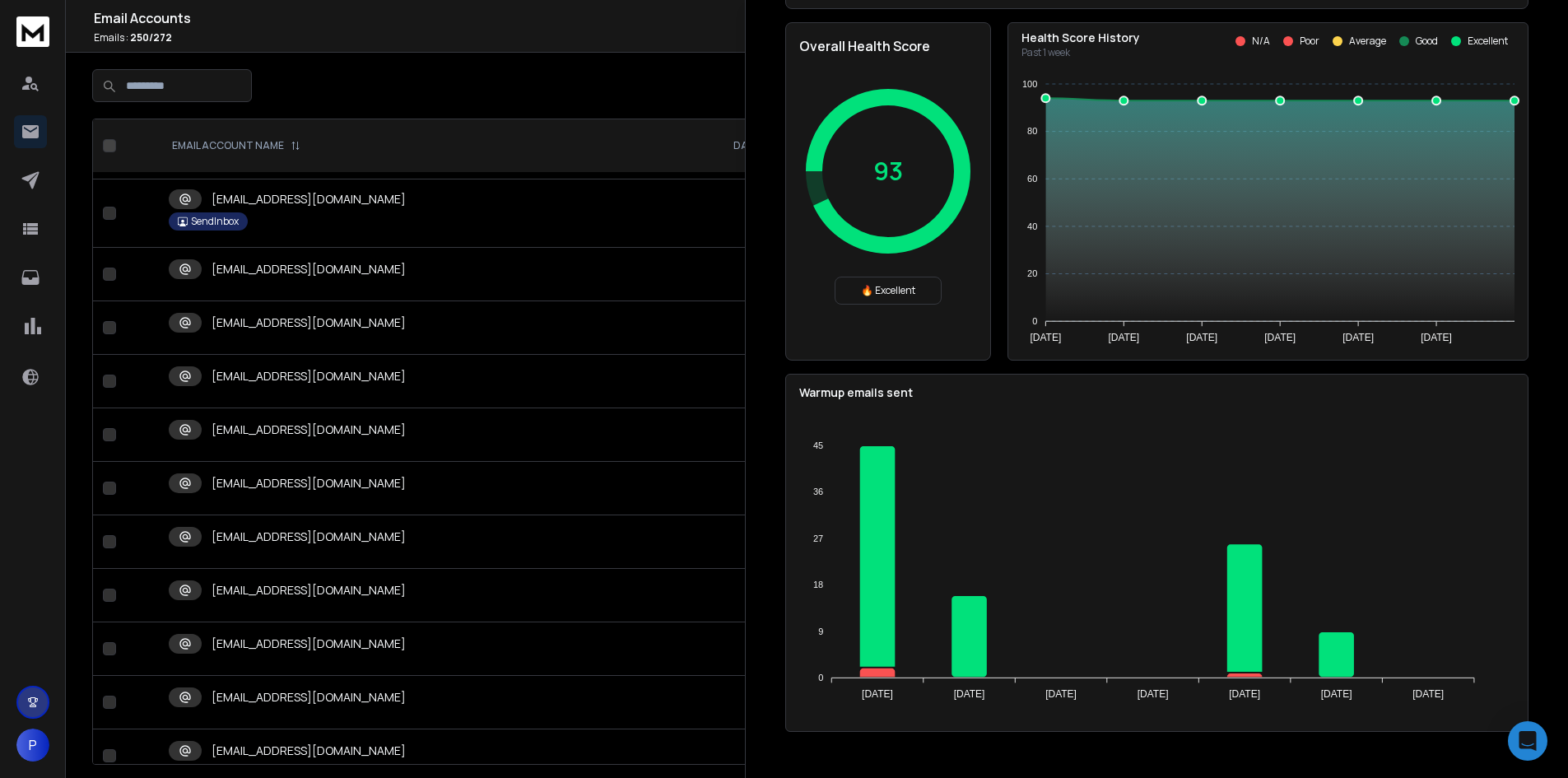
scroll to position [0, 0]
